Goal: Task Accomplishment & Management: Use online tool/utility

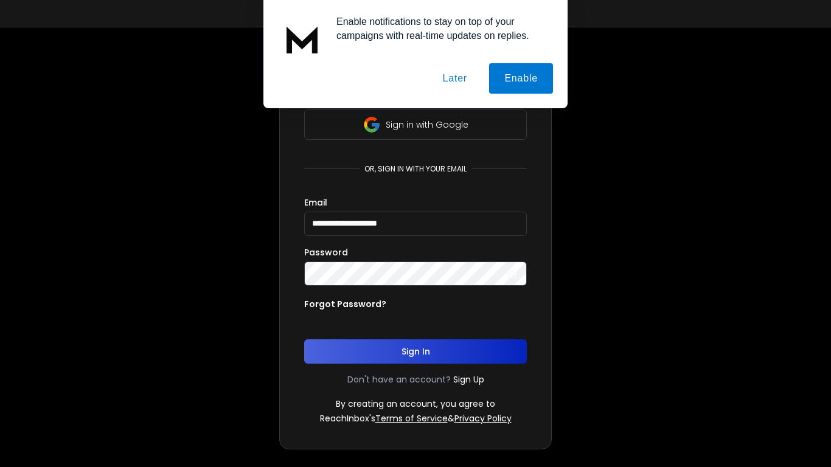
type input "**********"
click at [416, 351] on button "Sign In" at bounding box center [415, 352] width 223 height 24
